Goal: Task Accomplishment & Management: Use online tool/utility

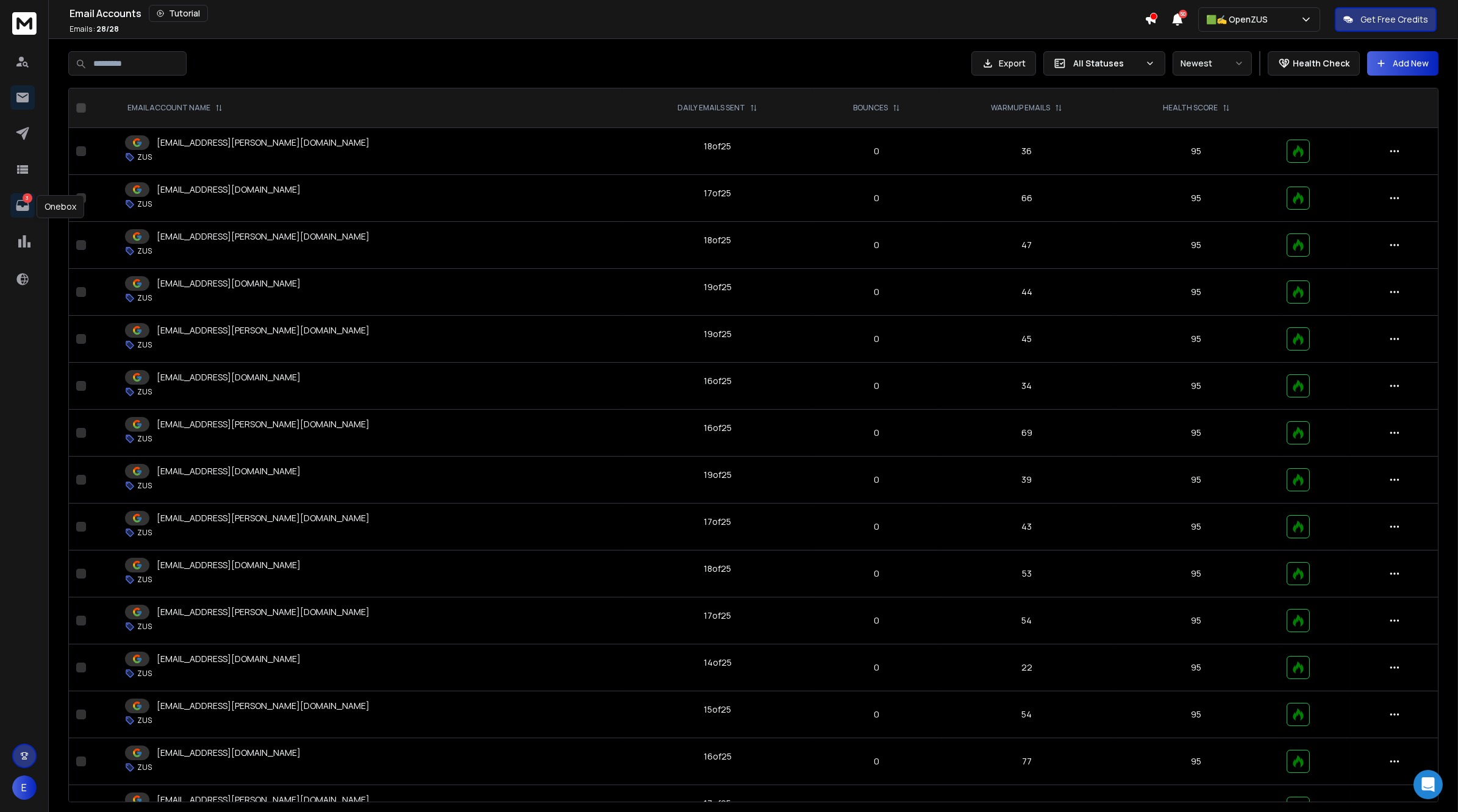
click at [28, 213] on icon at bounding box center [22, 205] width 15 height 15
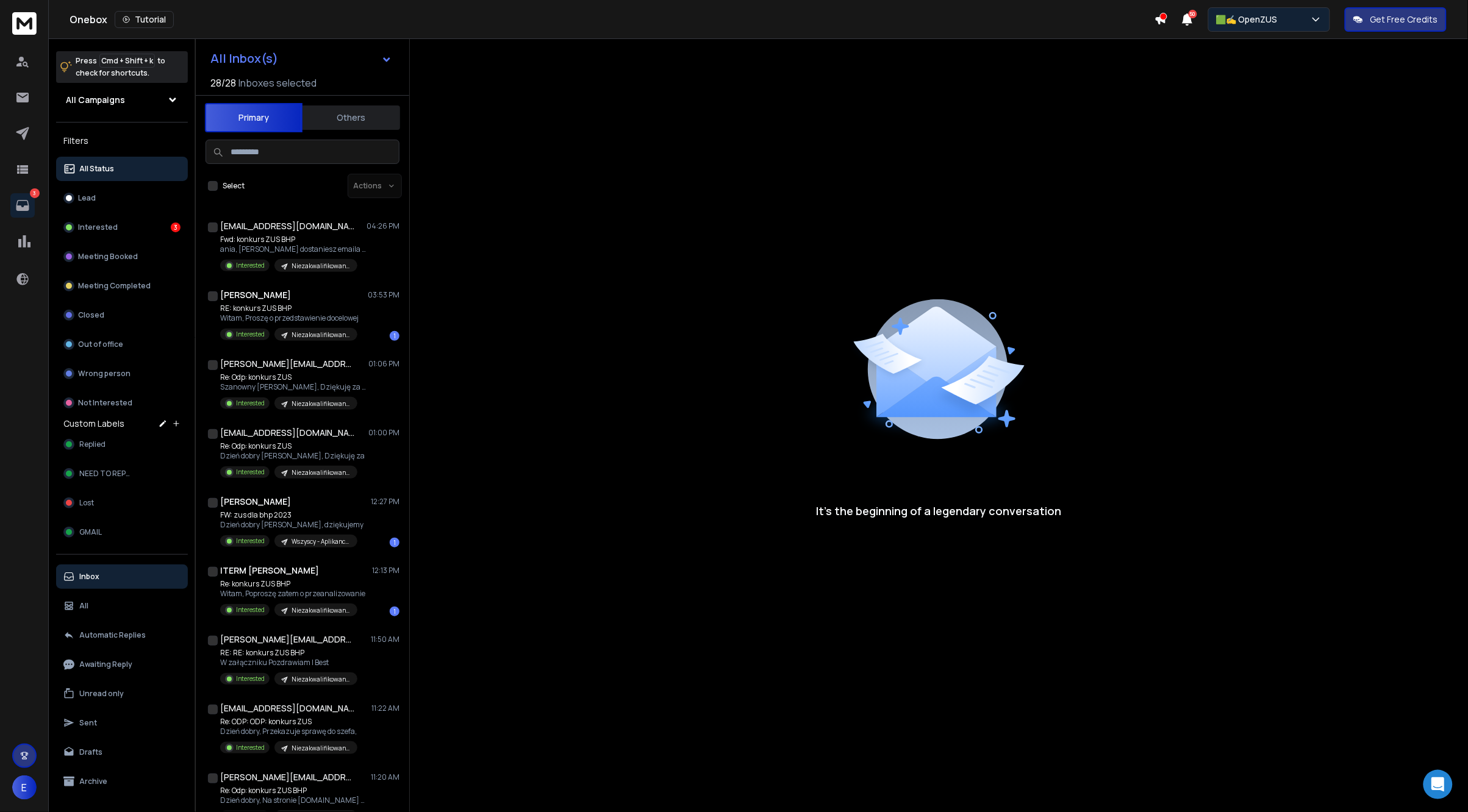
click at [1276, 18] on p "🟩✍️ OpenZUS" at bounding box center [1249, 19] width 66 height 12
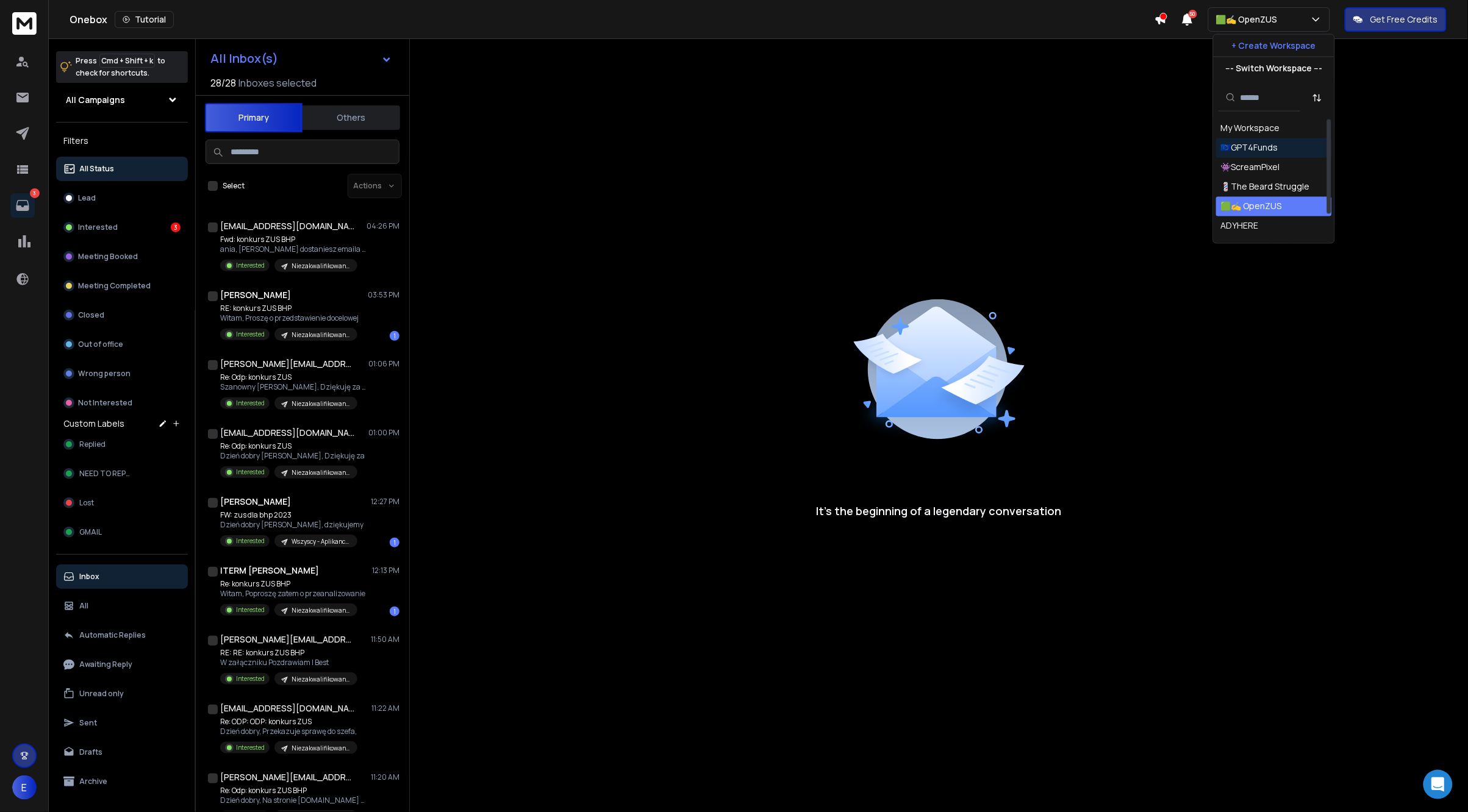
click at [1260, 161] on div "👾ScreamPixel" at bounding box center [1250, 167] width 59 height 12
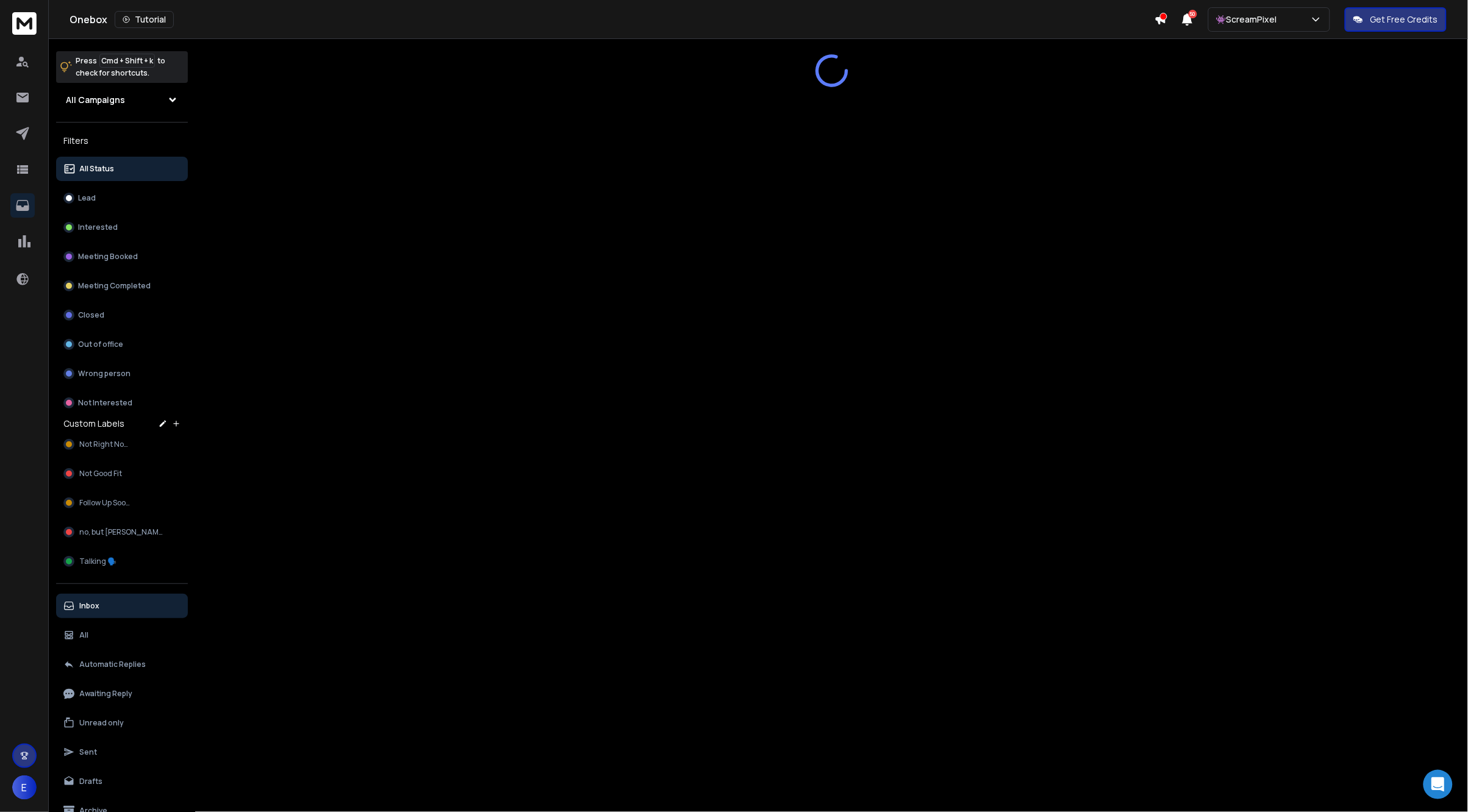
click at [1274, 20] on p "👾ScreamPixel" at bounding box center [1249, 19] width 66 height 12
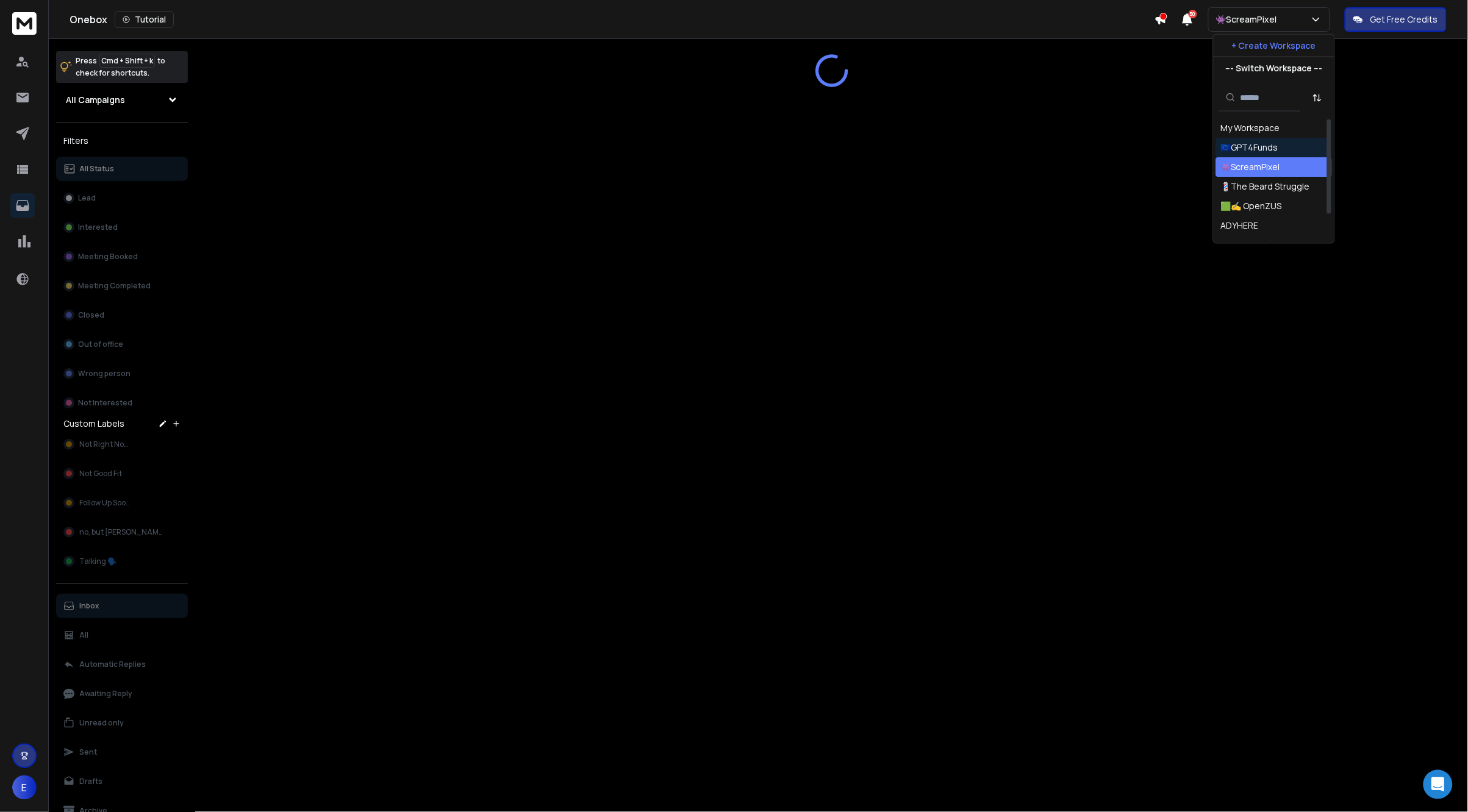
click at [1238, 140] on div "🇪🇺GPT4Funds" at bounding box center [1274, 148] width 116 height 19
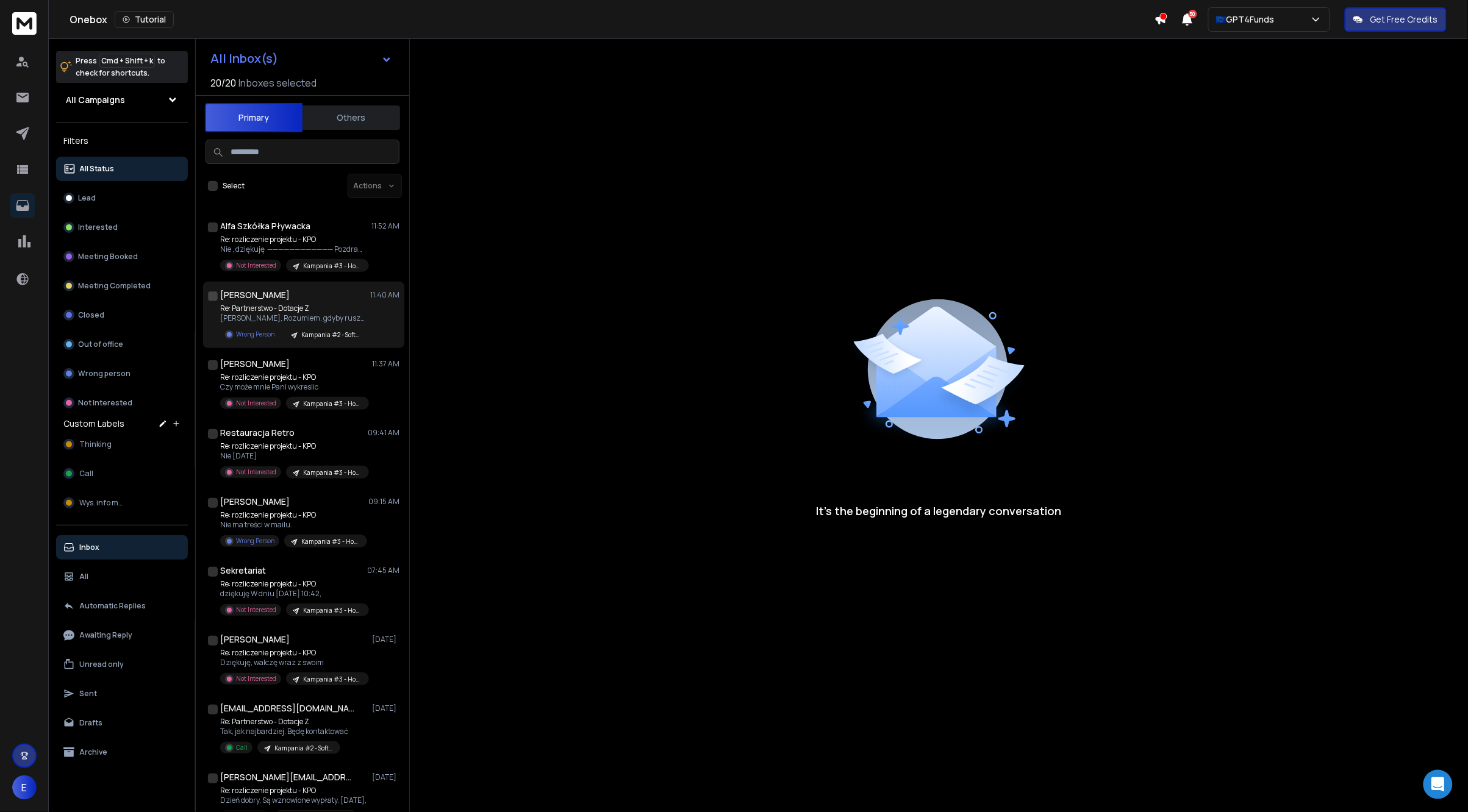
click at [335, 291] on div "Robert Wieczorek 11:40 AM" at bounding box center [310, 295] width 179 height 12
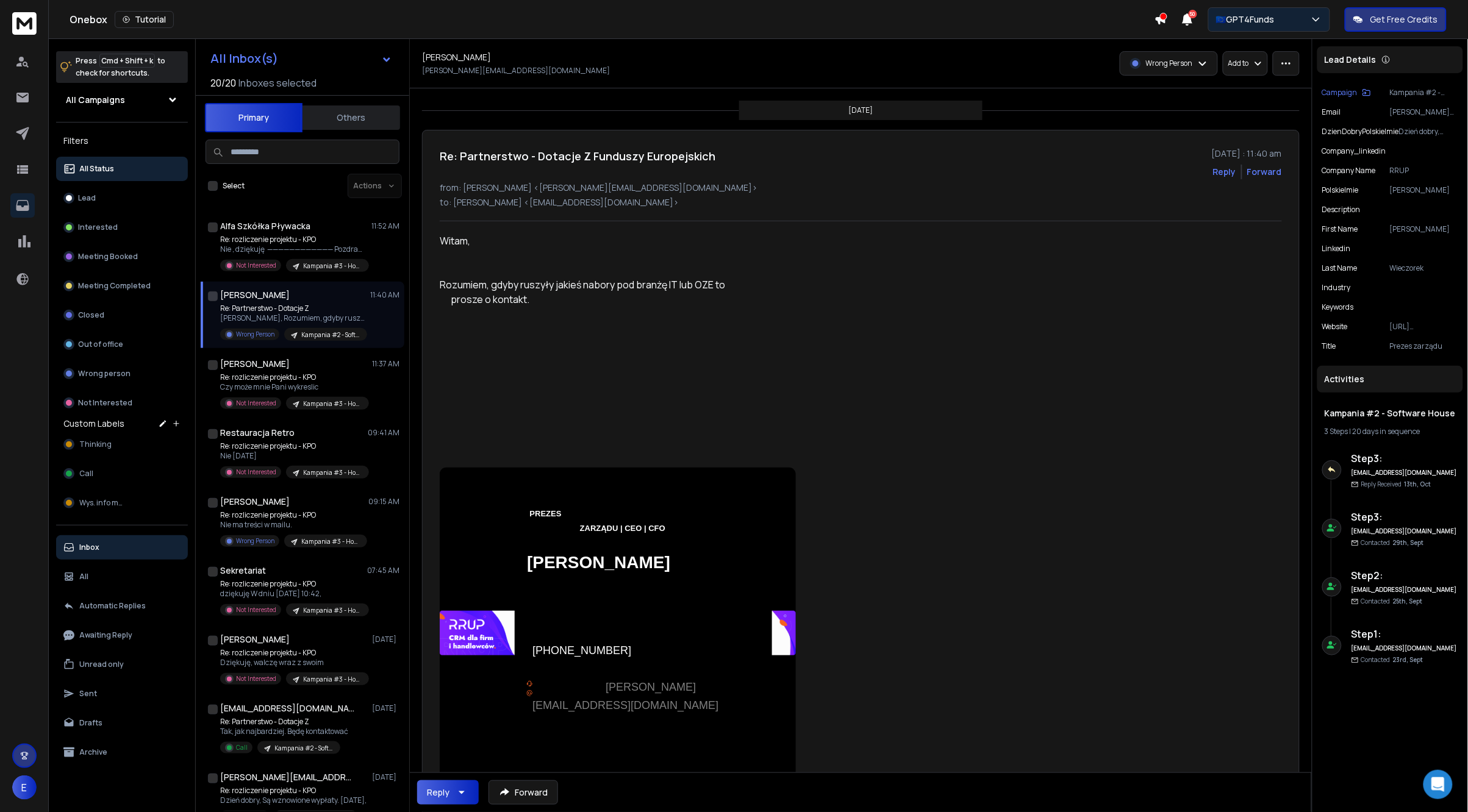
click at [1250, 23] on p "🇪🇺GPT4Funds" at bounding box center [1248, 19] width 63 height 12
